Goal: Navigation & Orientation: Find specific page/section

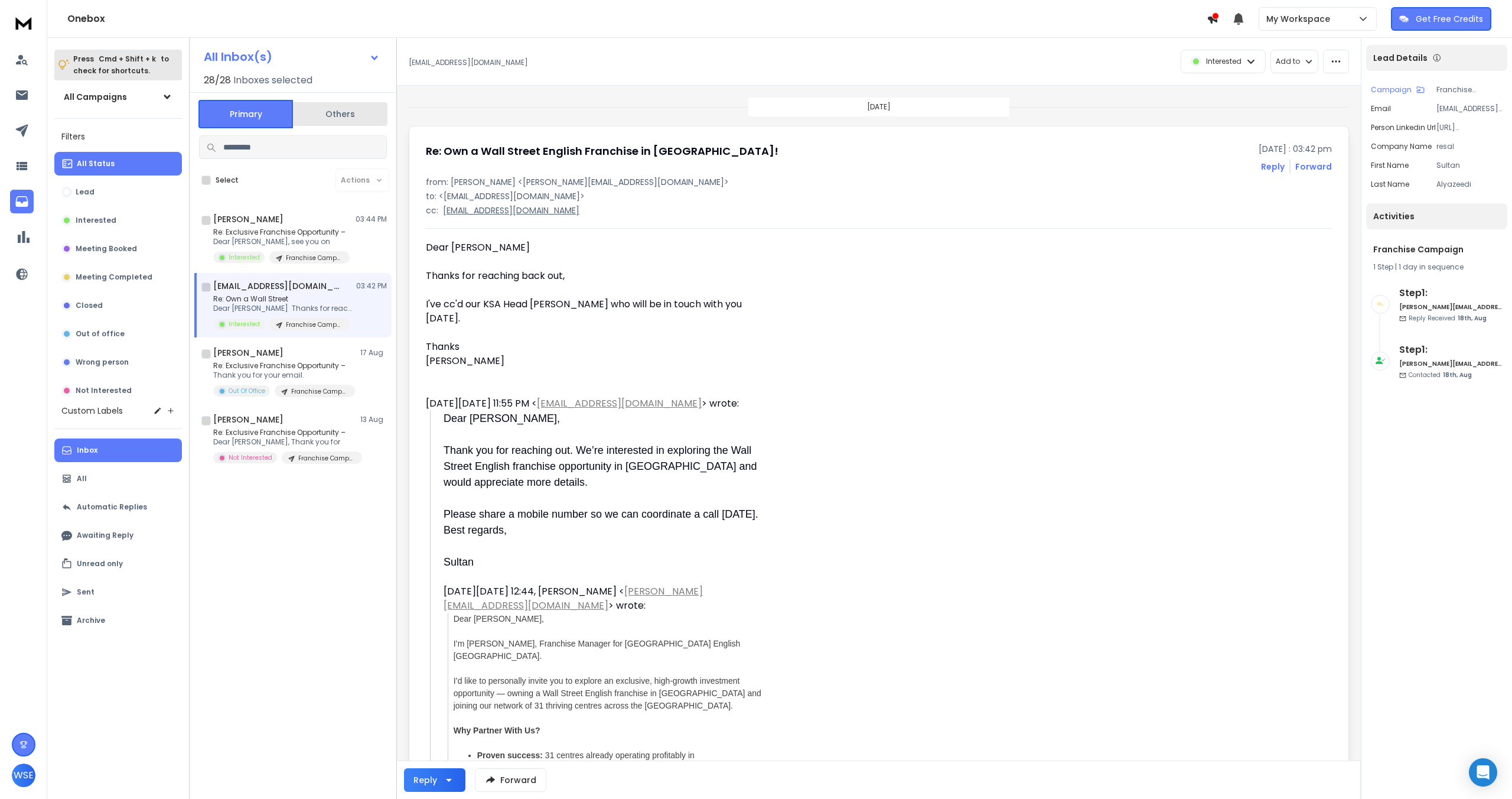
scroll to position [123, 0]
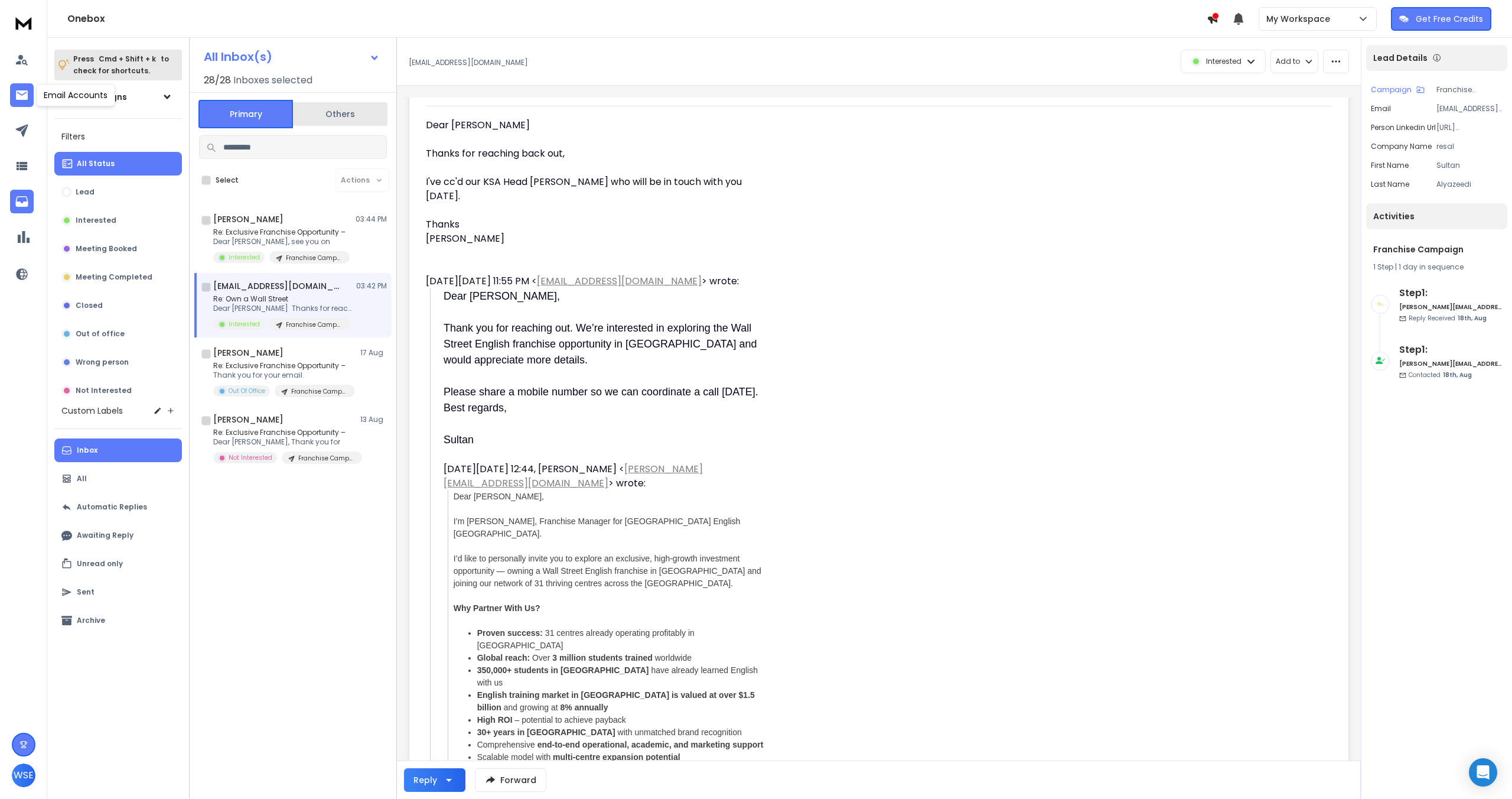
click at [21, 100] on icon at bounding box center [22, 95] width 14 height 14
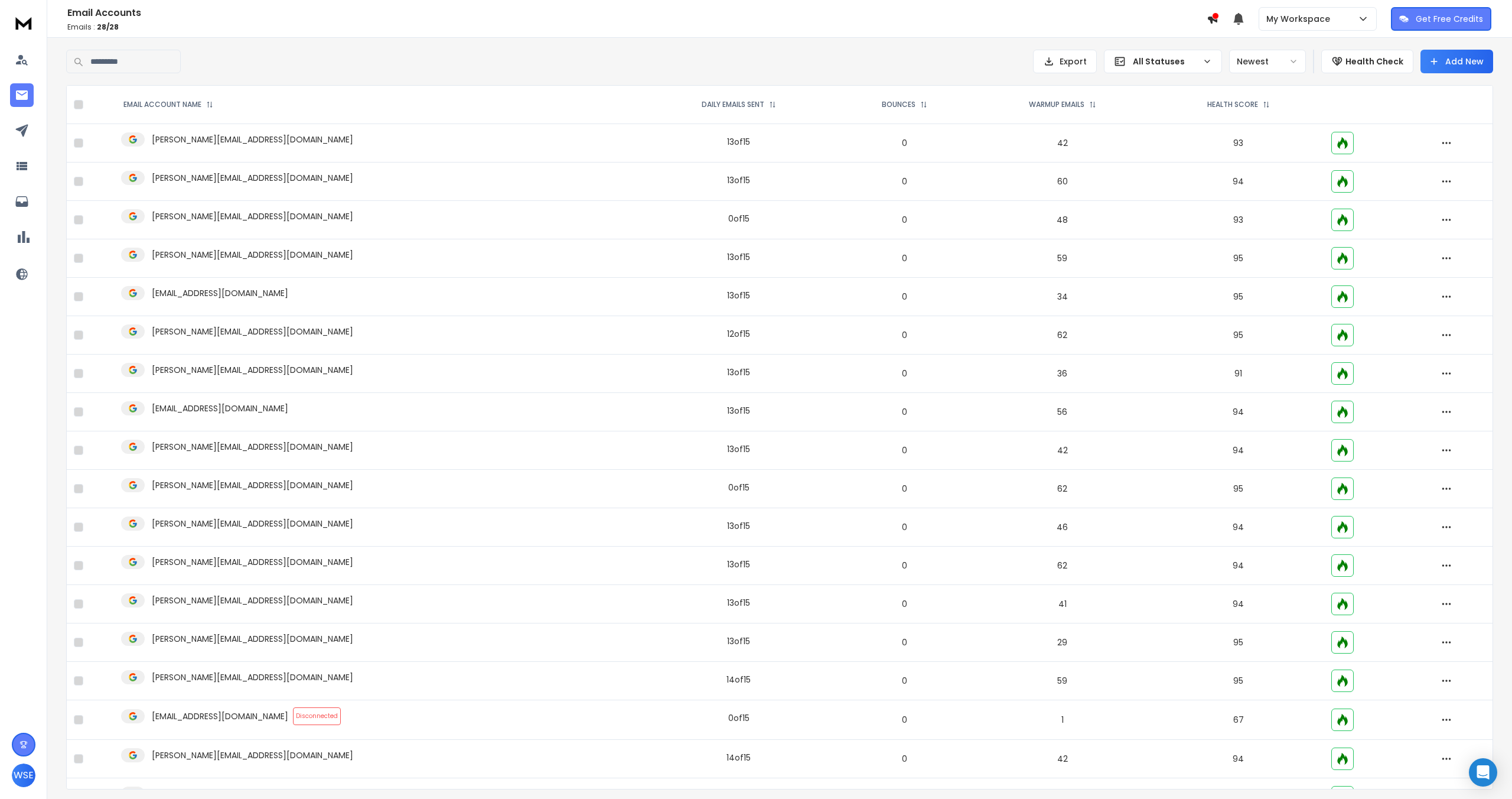
click at [22, 30] on img at bounding box center [24, 22] width 24 height 22
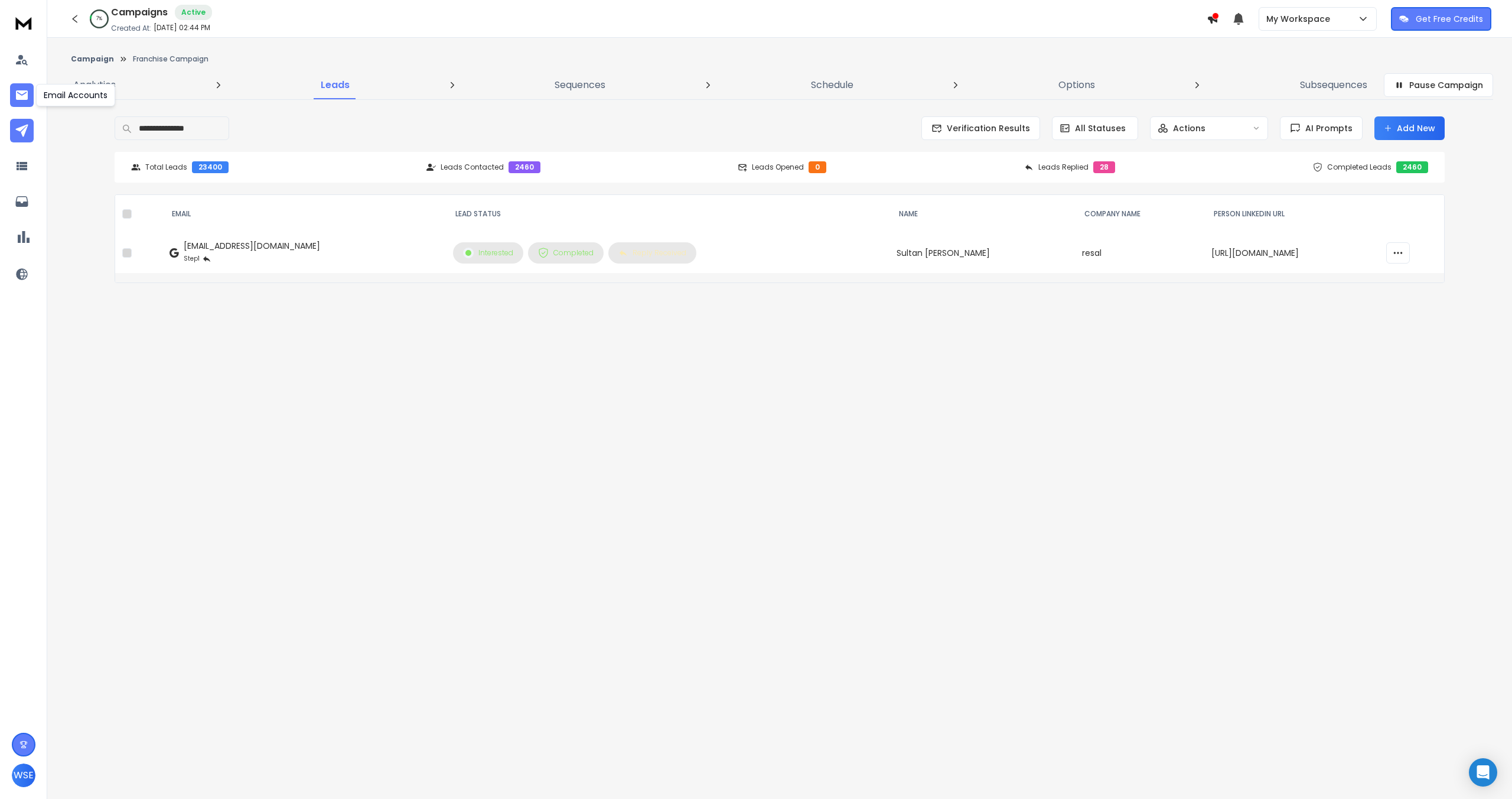
click at [24, 94] on icon at bounding box center [22, 95] width 12 height 10
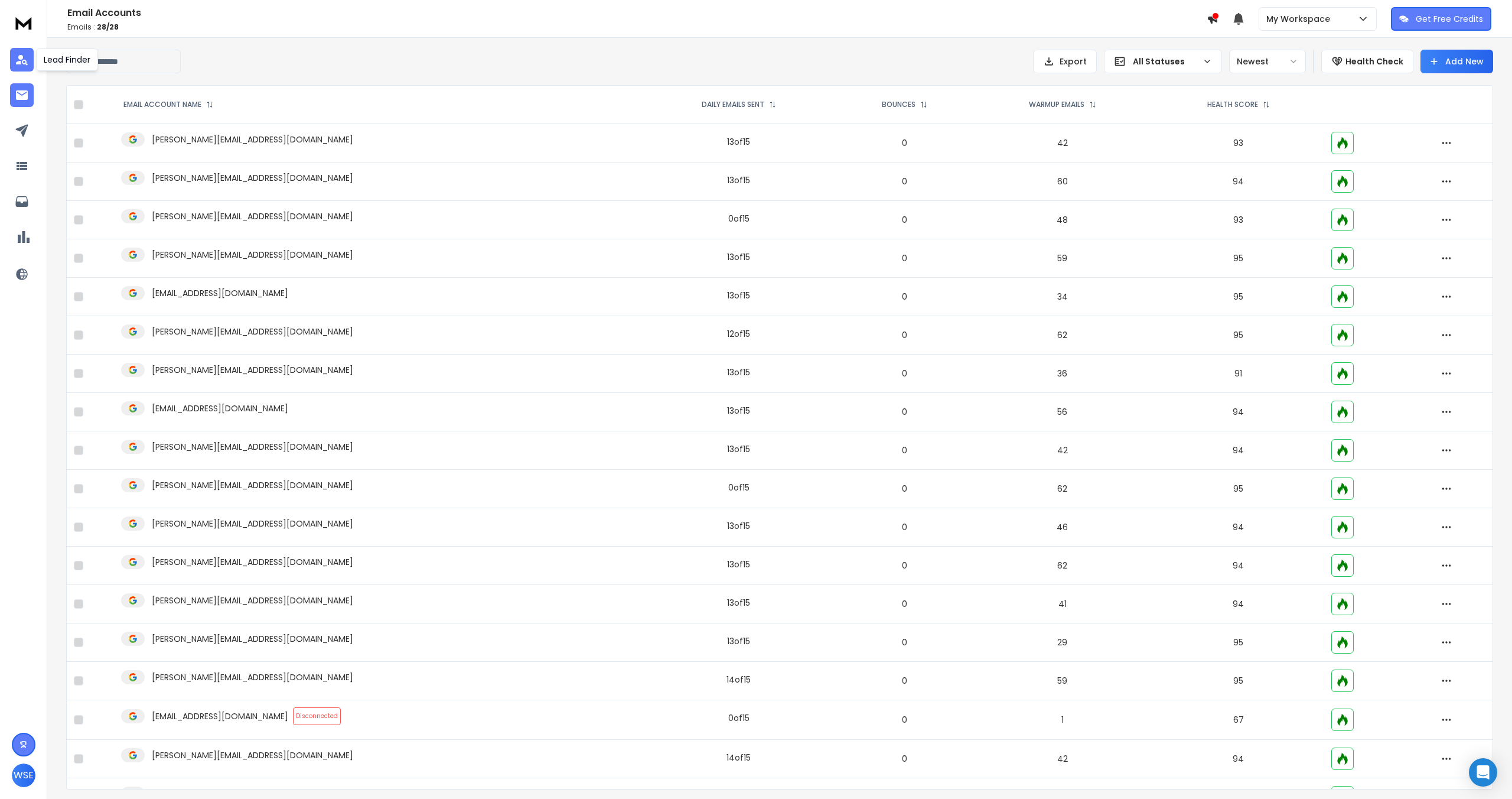
click at [18, 62] on icon at bounding box center [22, 63] width 12 height 6
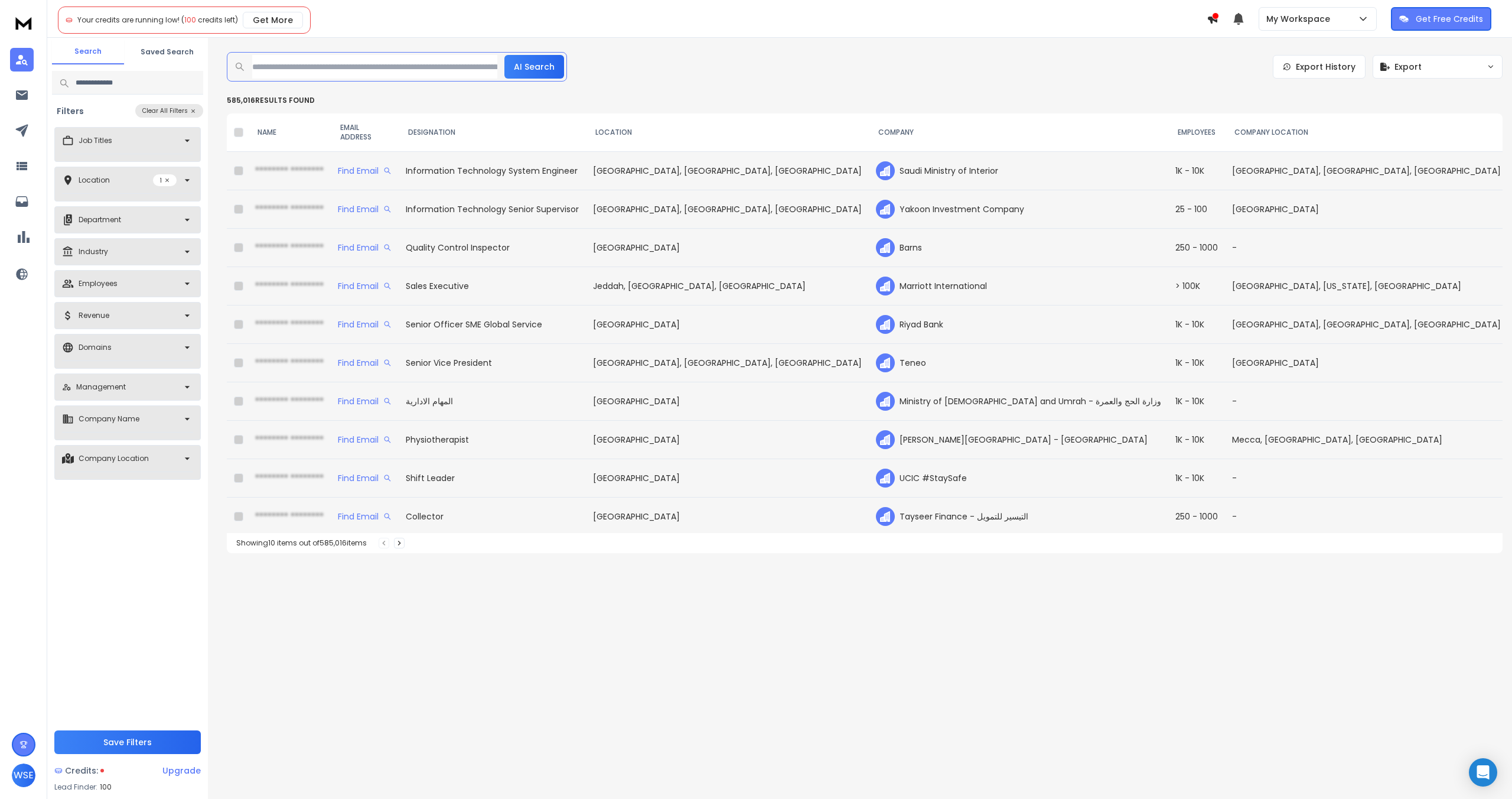
click at [30, 27] on img at bounding box center [24, 22] width 24 height 22
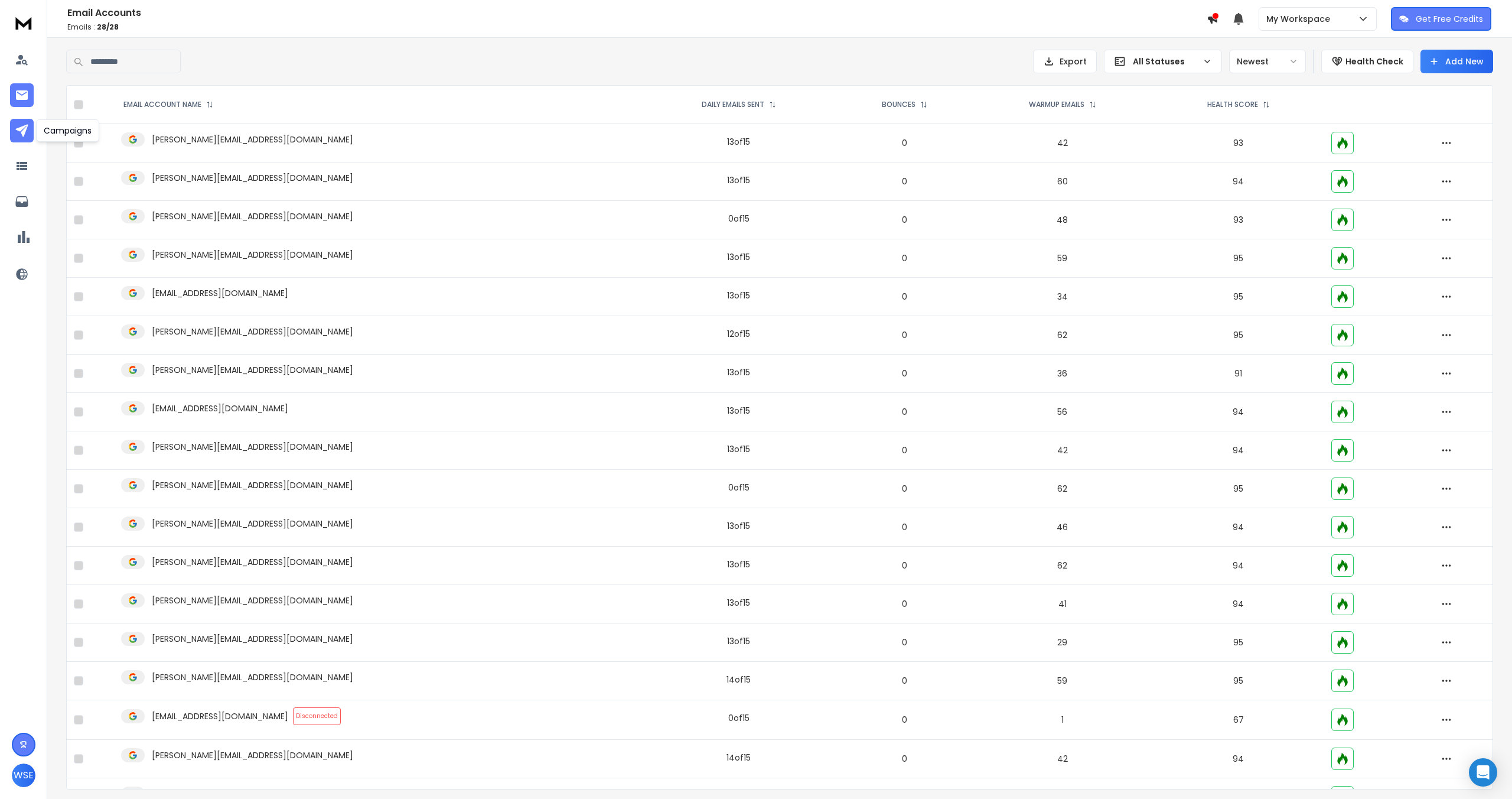
click at [24, 129] on icon at bounding box center [22, 130] width 13 height 13
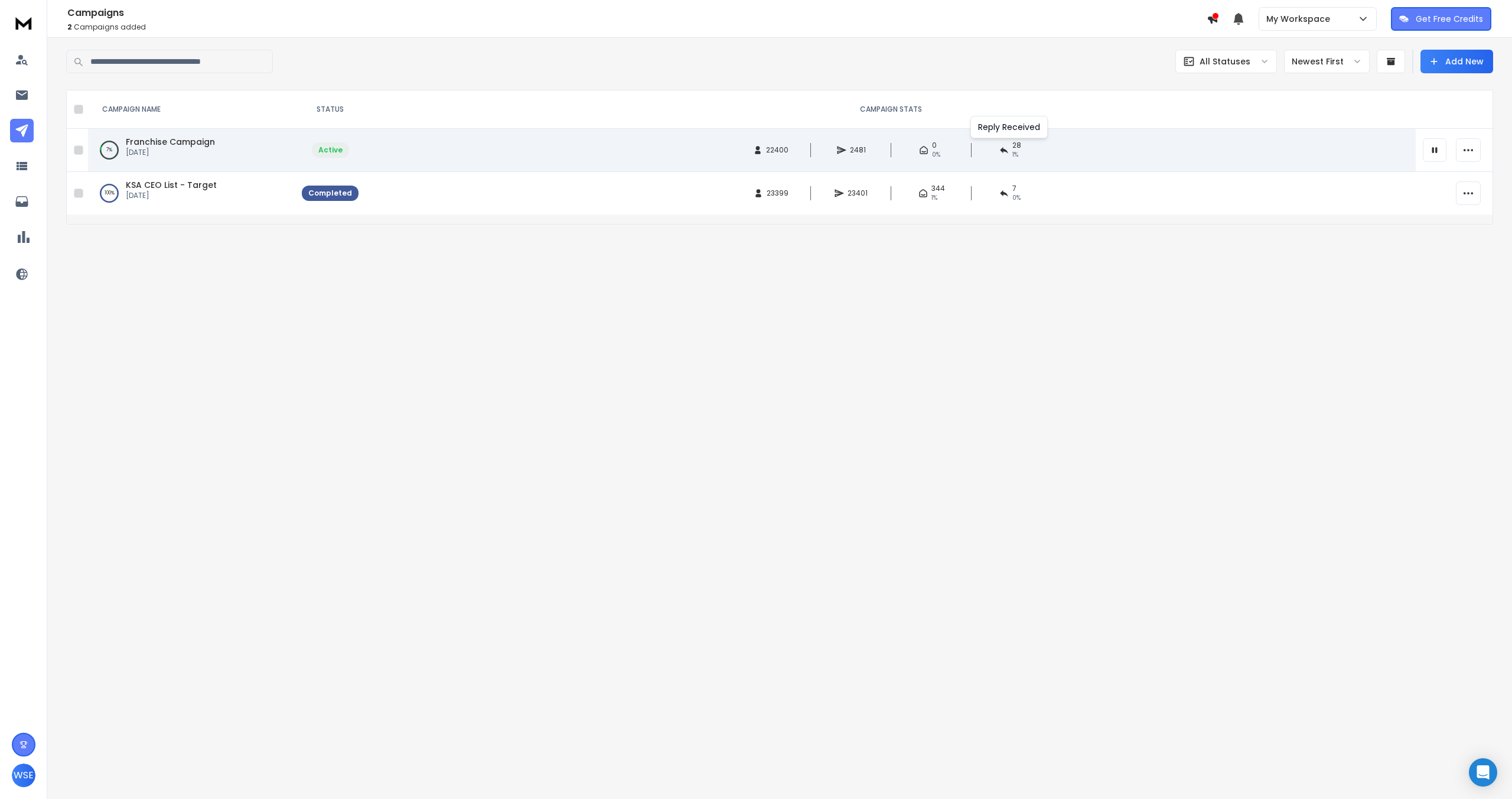
click at [1019, 147] on span "28" at bounding box center [1017, 145] width 9 height 10
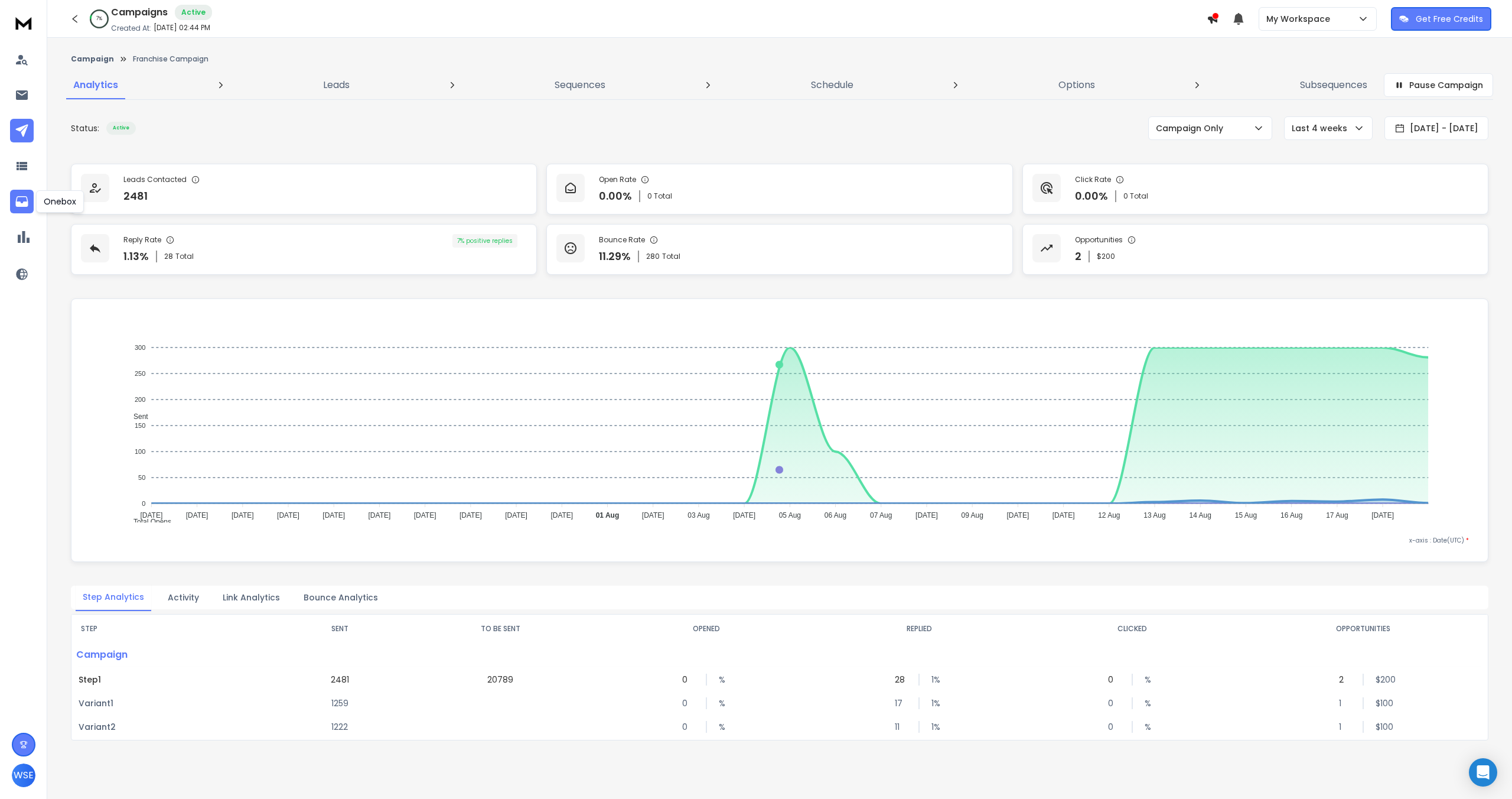
click at [21, 206] on icon at bounding box center [22, 201] width 13 height 10
